Goal: Task Accomplishment & Management: Manage account settings

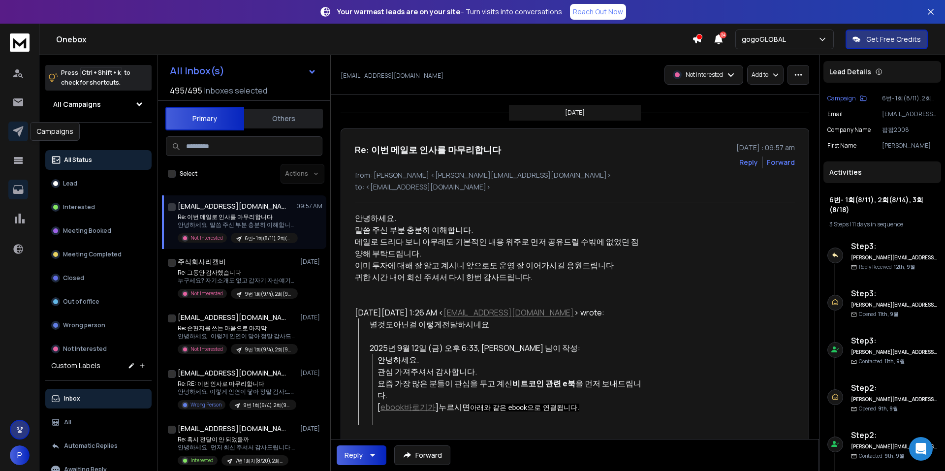
click at [17, 127] on icon at bounding box center [18, 131] width 12 height 12
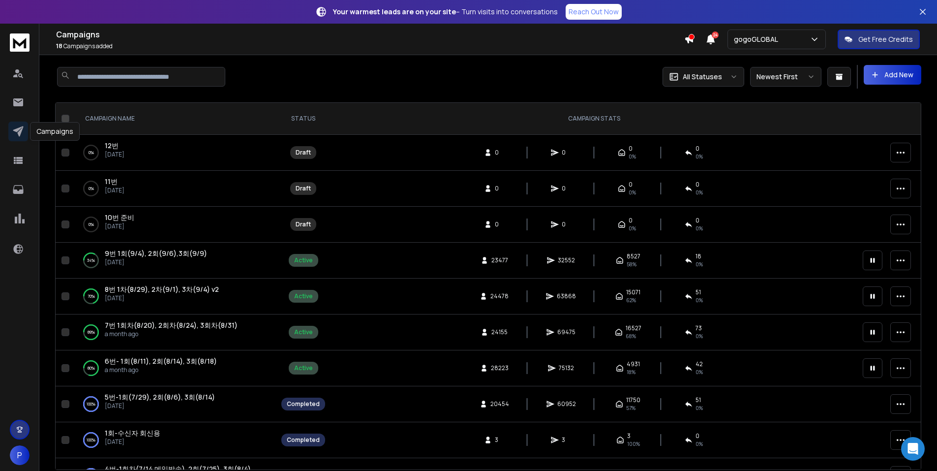
drag, startPoint x: 212, startPoint y: 332, endPoint x: 221, endPoint y: 330, distance: 9.9
click at [212, 332] on p "a month ago" at bounding box center [171, 334] width 133 height 8
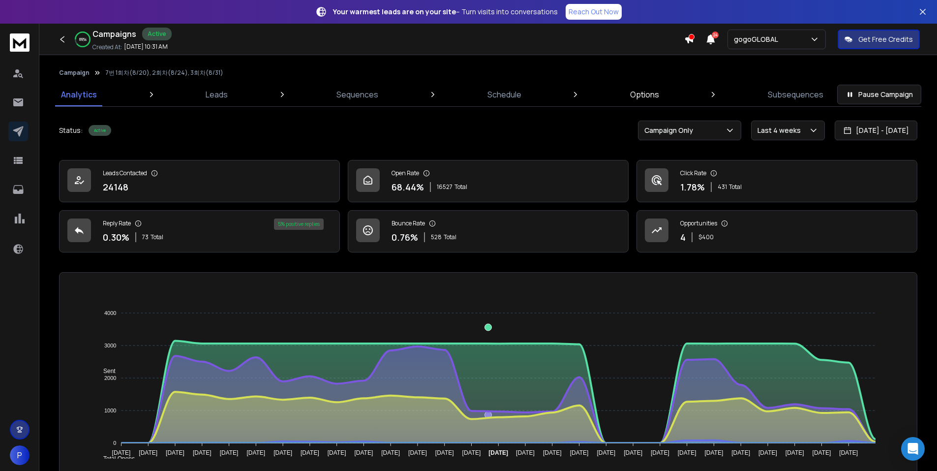
click at [660, 91] on link "Options" at bounding box center [644, 95] width 41 height 24
click at [655, 97] on p "Options" at bounding box center [644, 95] width 29 height 12
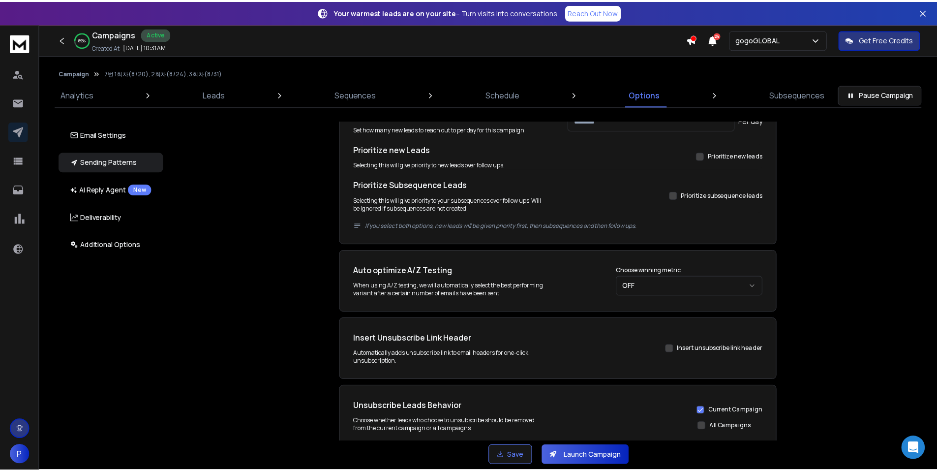
scroll to position [640, 0]
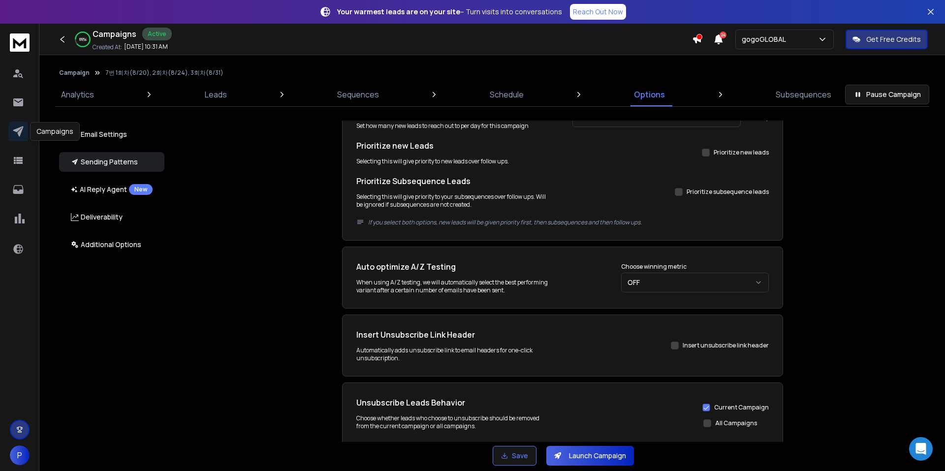
click at [22, 136] on icon at bounding box center [18, 131] width 12 height 12
